Goal: Task Accomplishment & Management: Use online tool/utility

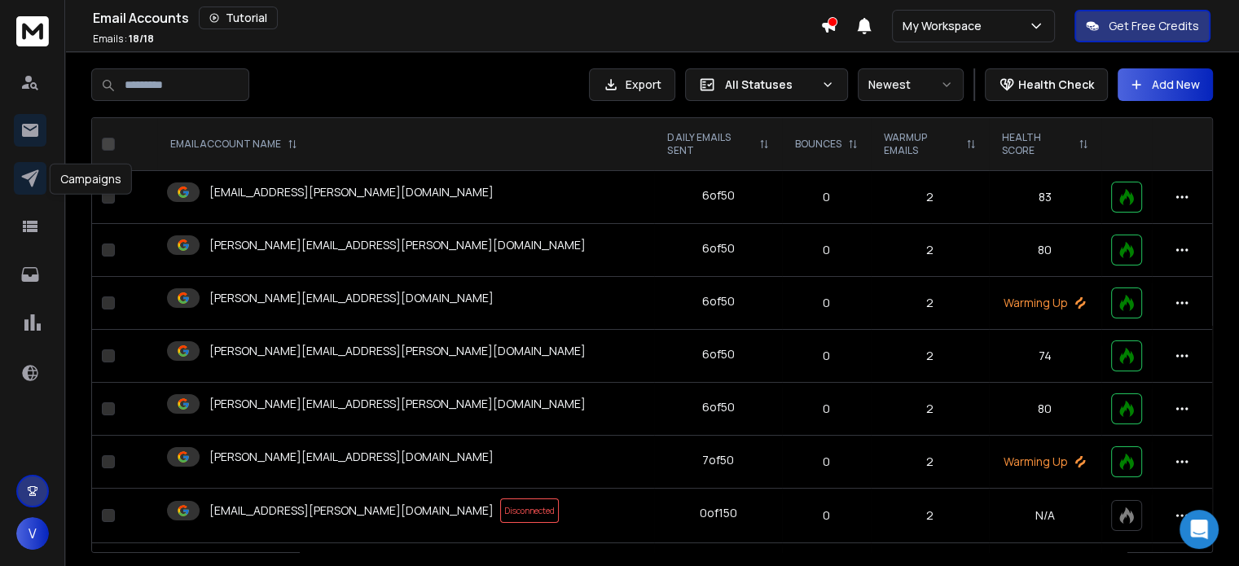
click at [26, 175] on icon at bounding box center [29, 178] width 17 height 17
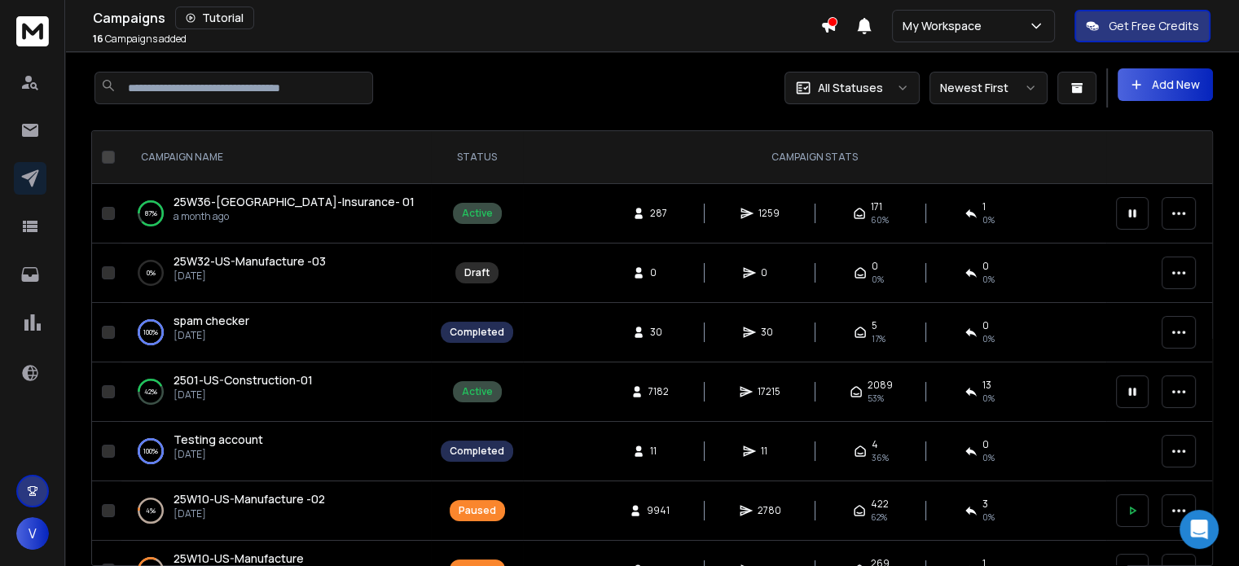
click at [264, 199] on span "25W36-[GEOGRAPHIC_DATA]-Insurance- 01" at bounding box center [293, 201] width 241 height 15
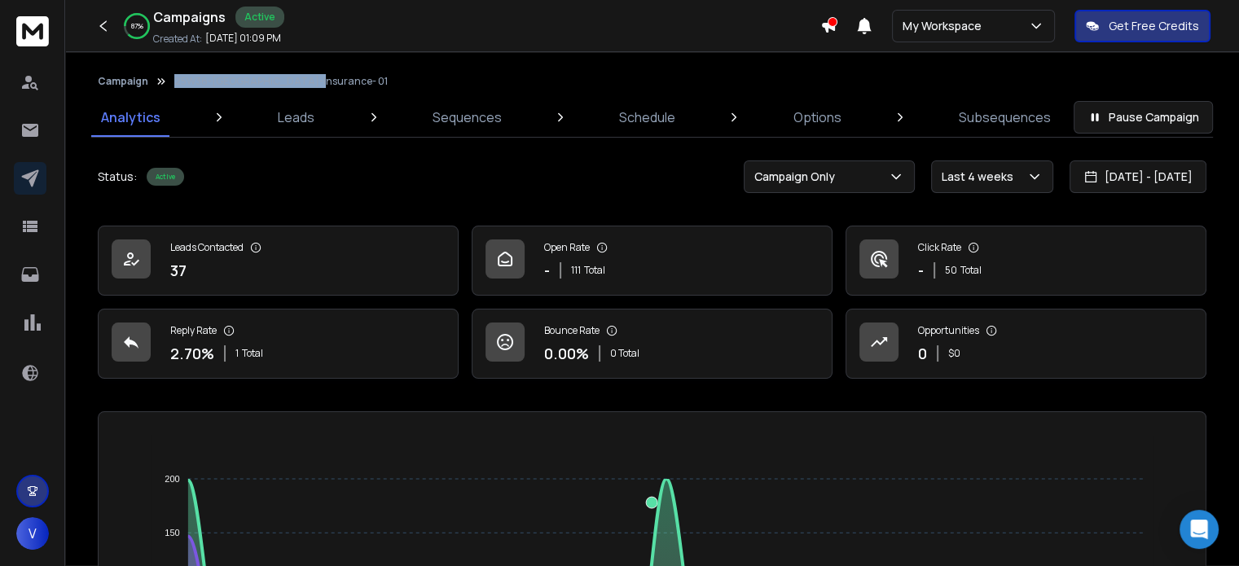
drag, startPoint x: 353, startPoint y: 79, endPoint x: 168, endPoint y: 81, distance: 185.7
click at [168, 81] on div "Campaign 25W36-[GEOGRAPHIC_DATA]-Insurance- 01" at bounding box center [652, 81] width 1108 height 13
copy p "25W36-[GEOGRAPHIC_DATA]-Insurance- 01"
click at [106, 21] on icon at bounding box center [102, 25] width 7 height 11
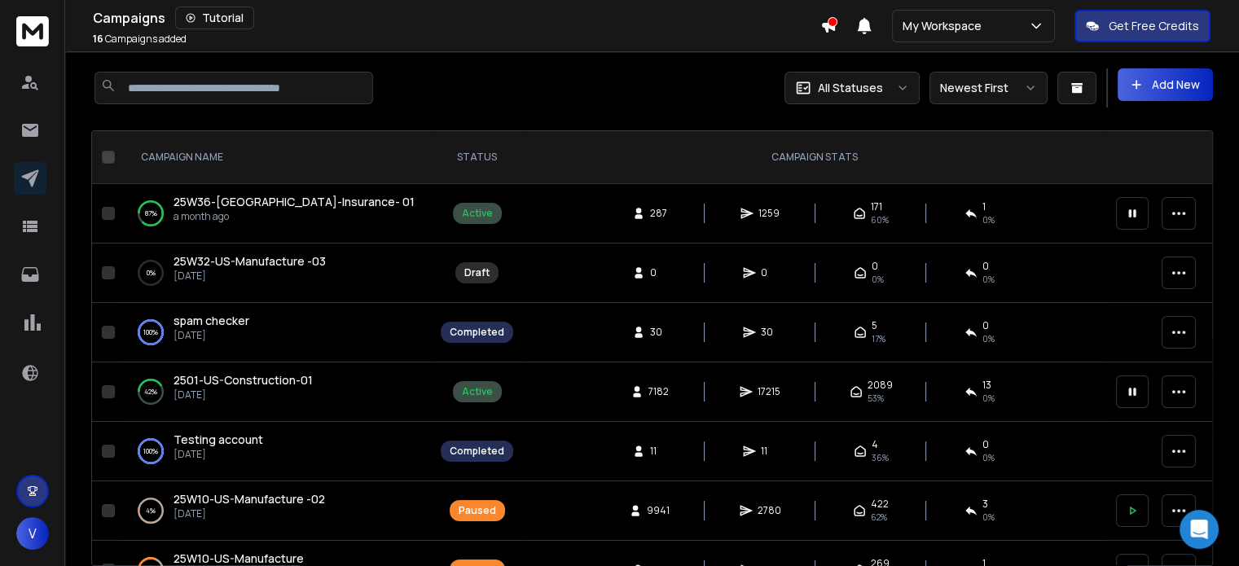
click at [220, 204] on span "25W36-[GEOGRAPHIC_DATA]-Insurance- 01" at bounding box center [293, 201] width 241 height 15
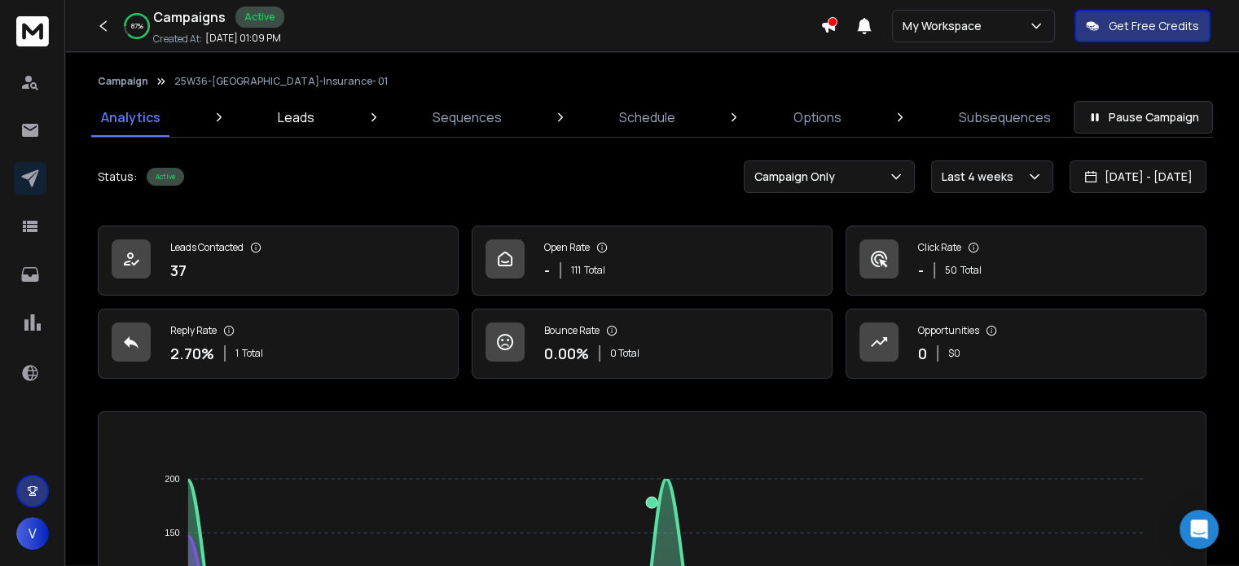
click at [294, 110] on p "Leads" at bounding box center [296, 118] width 37 height 20
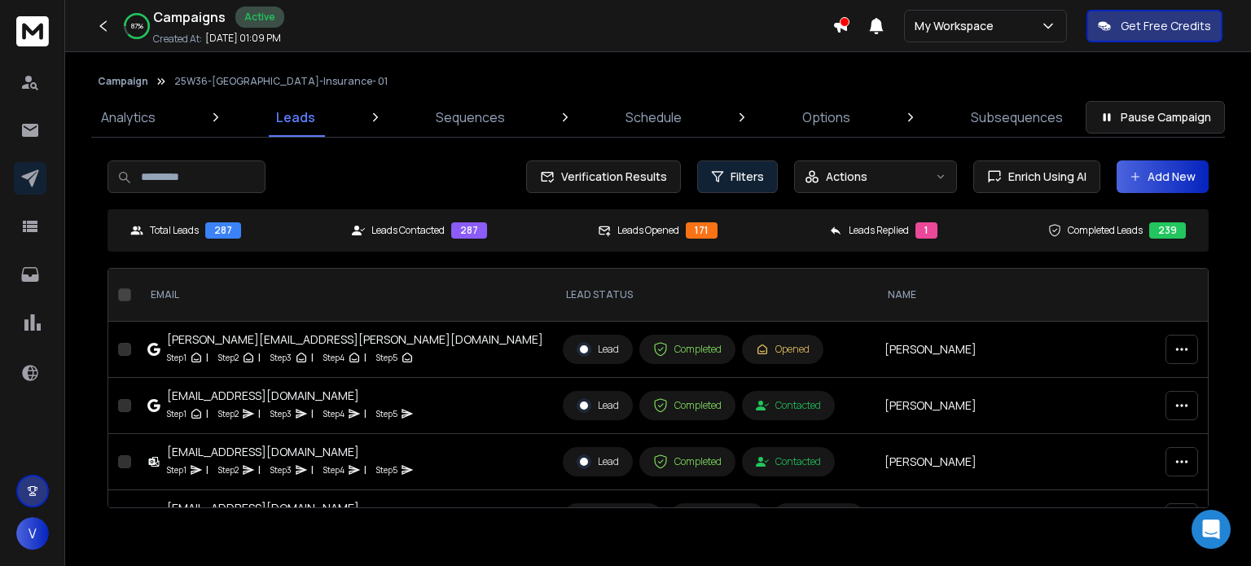
click at [753, 182] on span "Filters" at bounding box center [747, 177] width 33 height 16
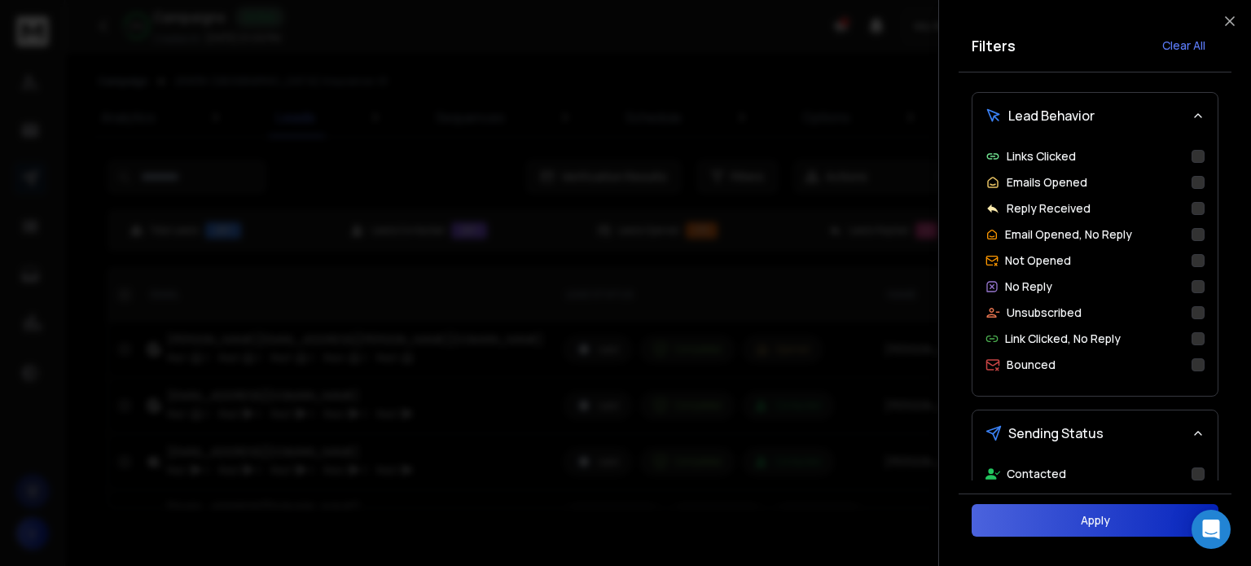
click at [1182, 148] on div "Links Clicked" at bounding box center [1094, 156] width 219 height 16
click at [1192, 156] on button "Links Clicked" at bounding box center [1198, 156] width 13 height 13
click at [1051, 529] on button "Apply" at bounding box center [1095, 520] width 247 height 33
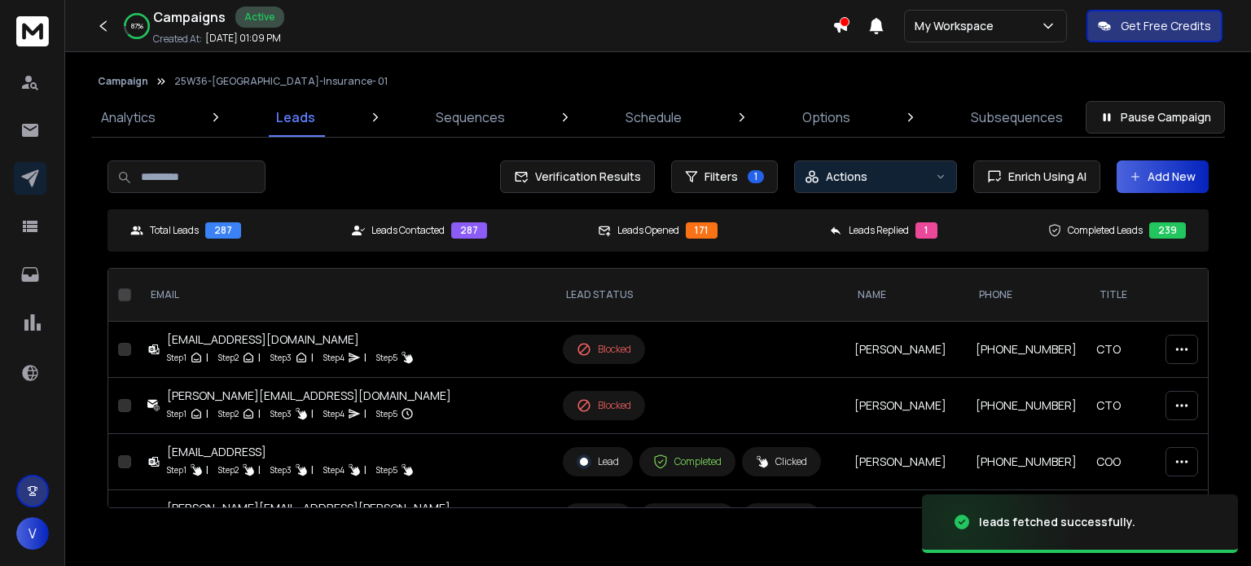
click at [852, 169] on p "Actions" at bounding box center [847, 177] width 42 height 16
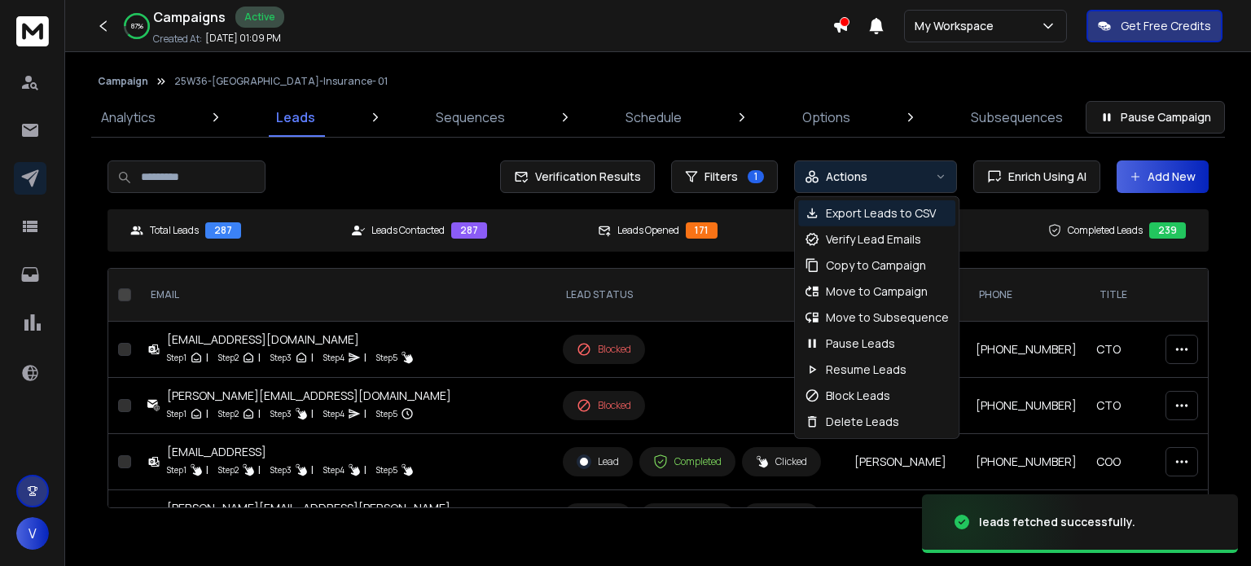
click at [880, 209] on p "Export Leads to CSV" at bounding box center [881, 213] width 110 height 16
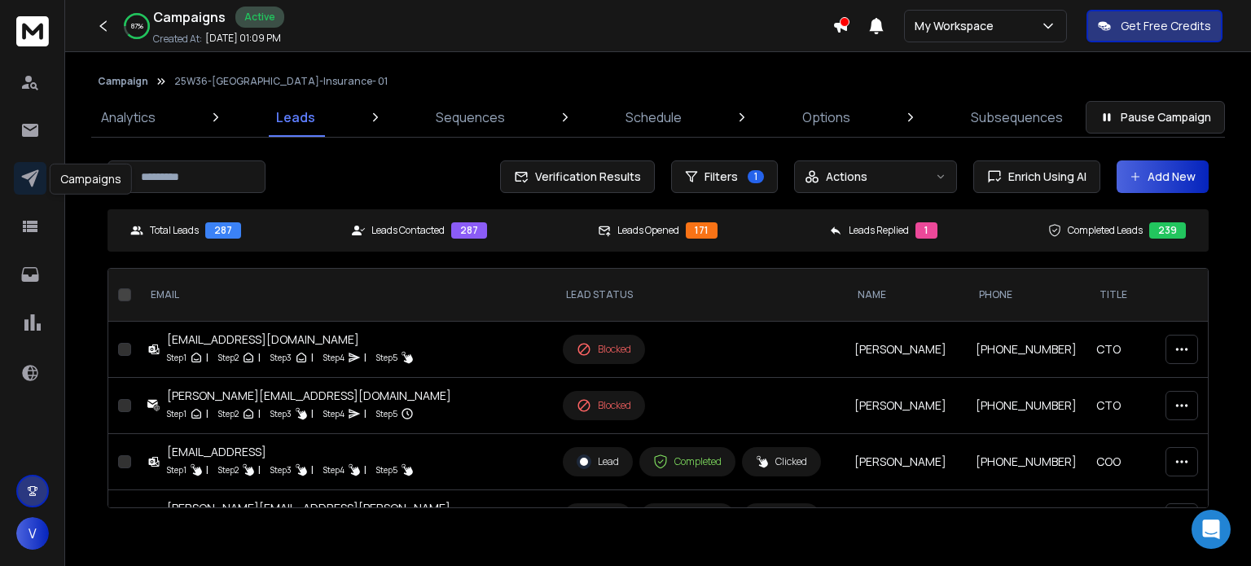
click at [23, 178] on icon at bounding box center [29, 178] width 17 height 17
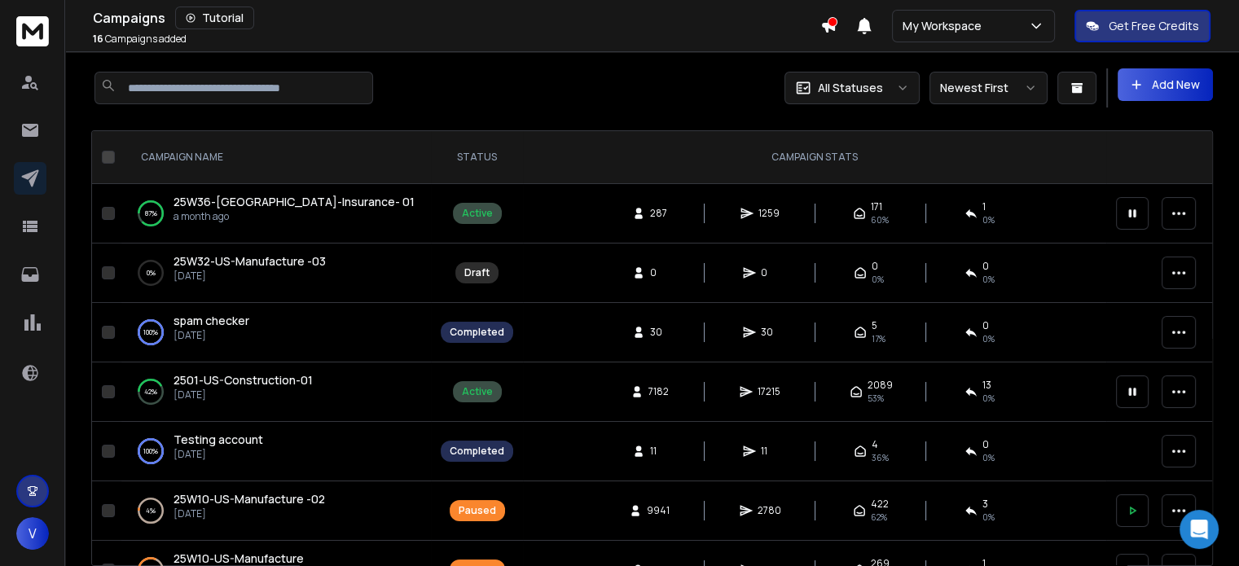
click at [283, 207] on span "25W36-[GEOGRAPHIC_DATA]-Insurance- 01" at bounding box center [293, 201] width 241 height 15
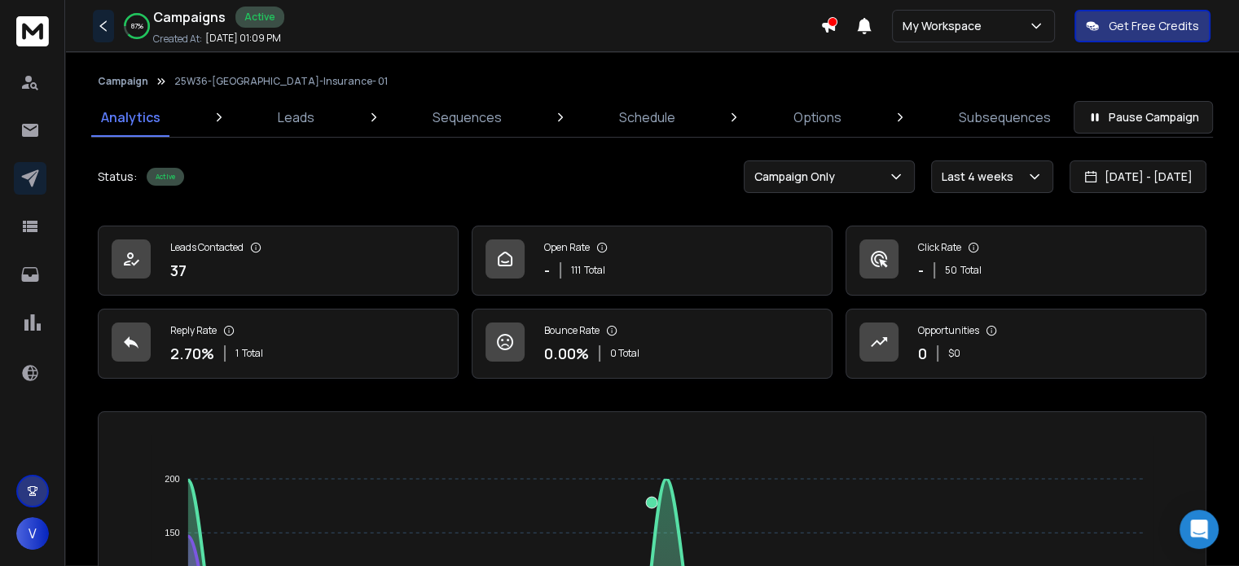
click at [104, 33] on button at bounding box center [103, 26] width 21 height 33
